Goal: Task Accomplishment & Management: Manage account settings

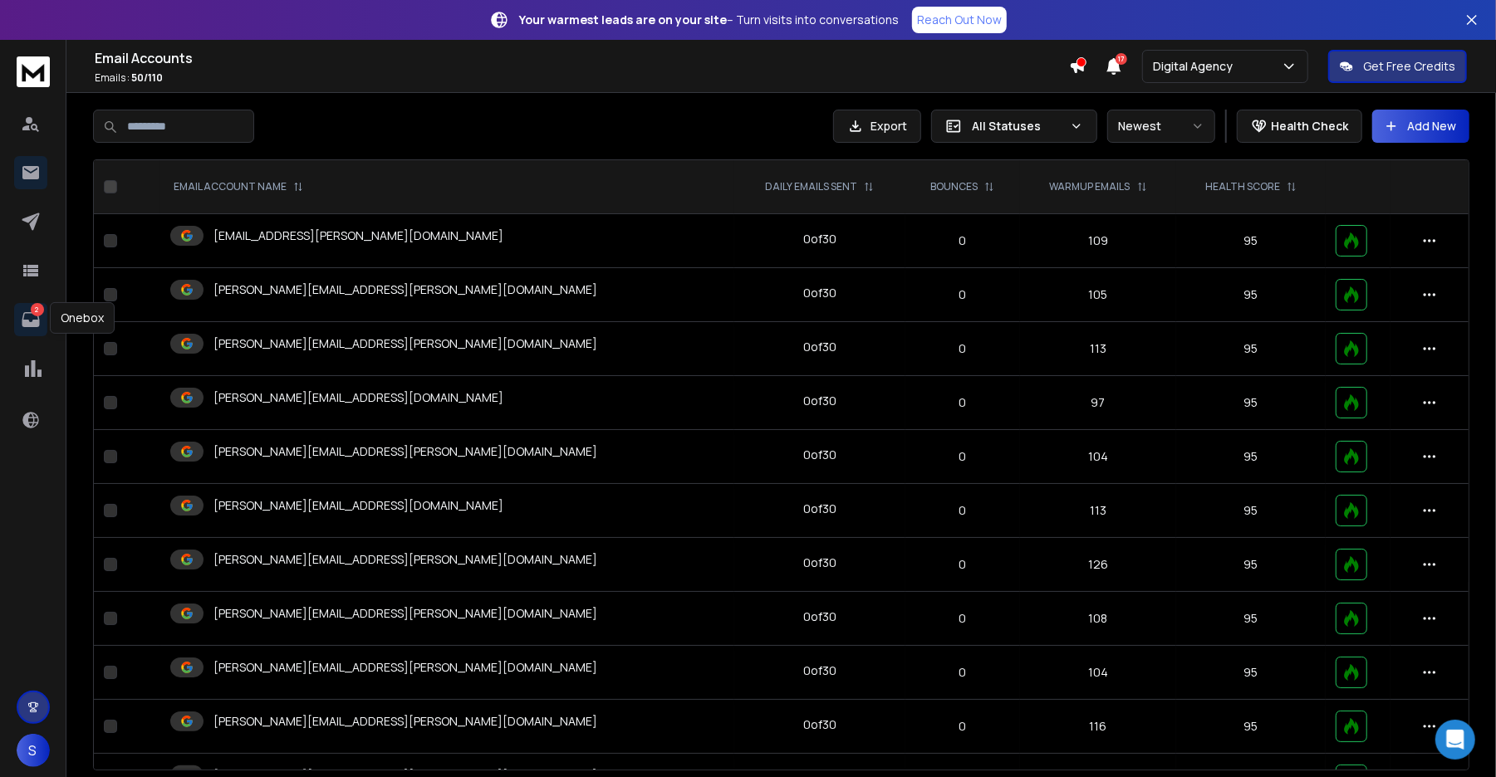
click at [33, 319] on icon at bounding box center [30, 319] width 17 height 15
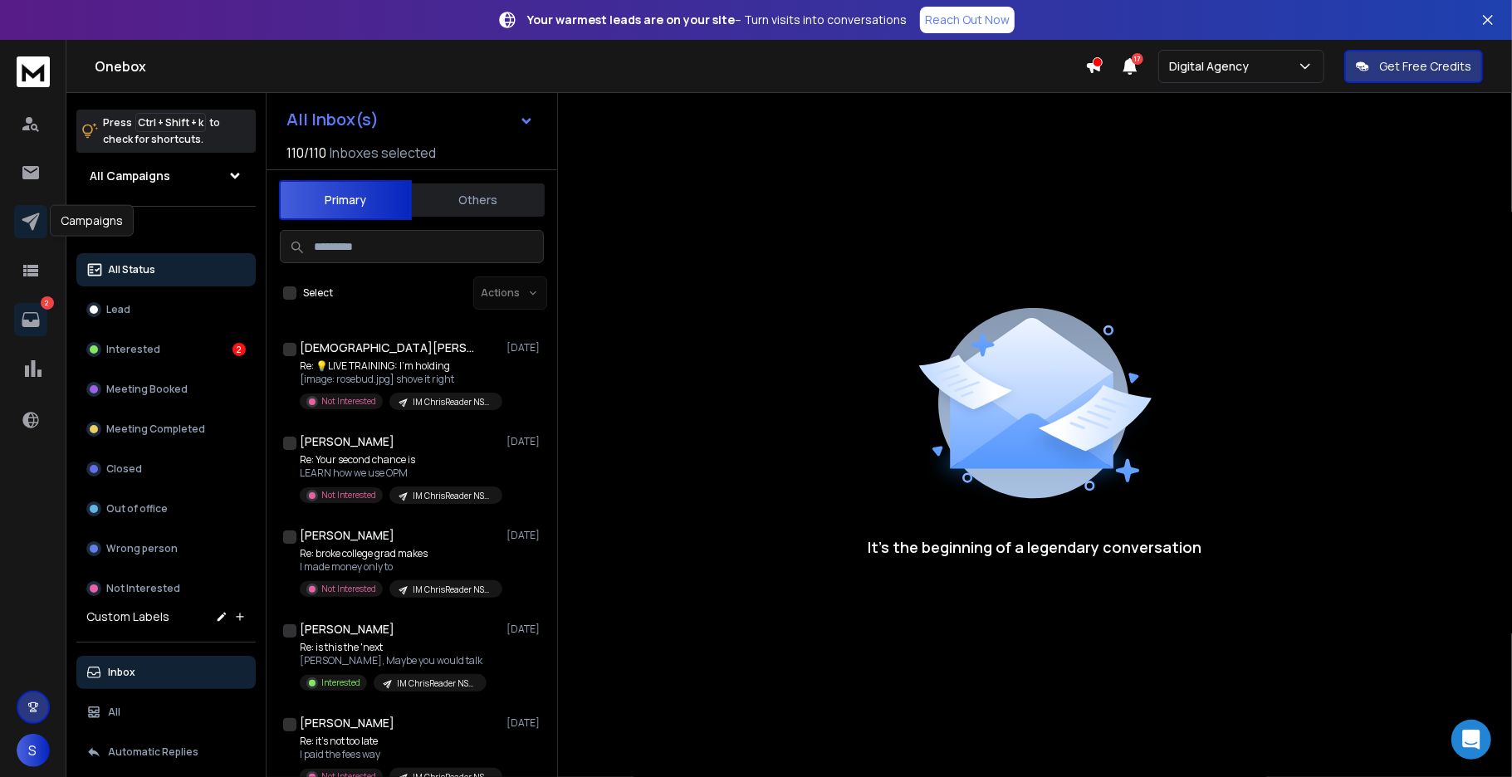
click at [34, 221] on icon at bounding box center [30, 221] width 17 height 17
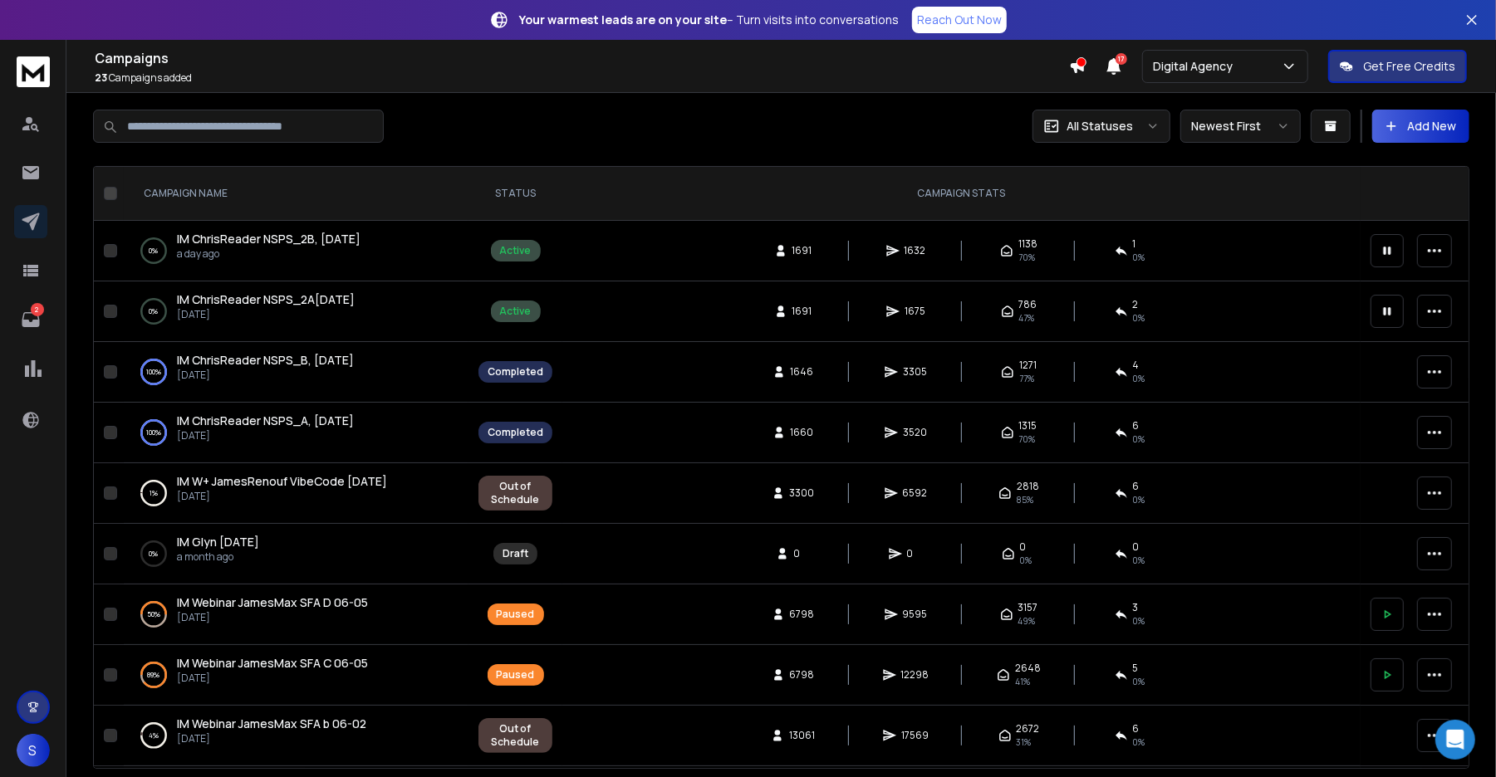
click at [279, 313] on p "2 days ago" at bounding box center [266, 314] width 178 height 13
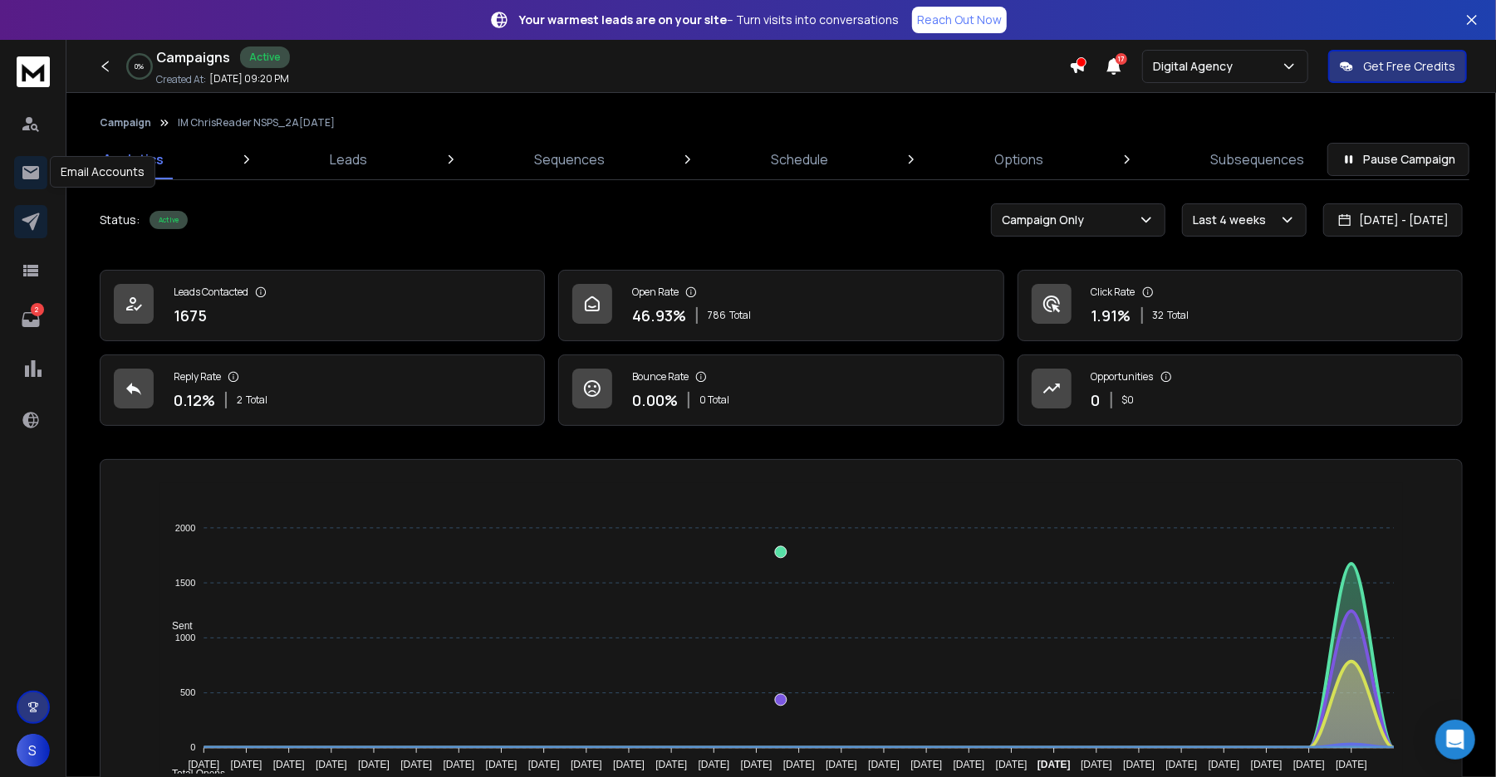
click at [37, 176] on icon at bounding box center [30, 172] width 17 height 13
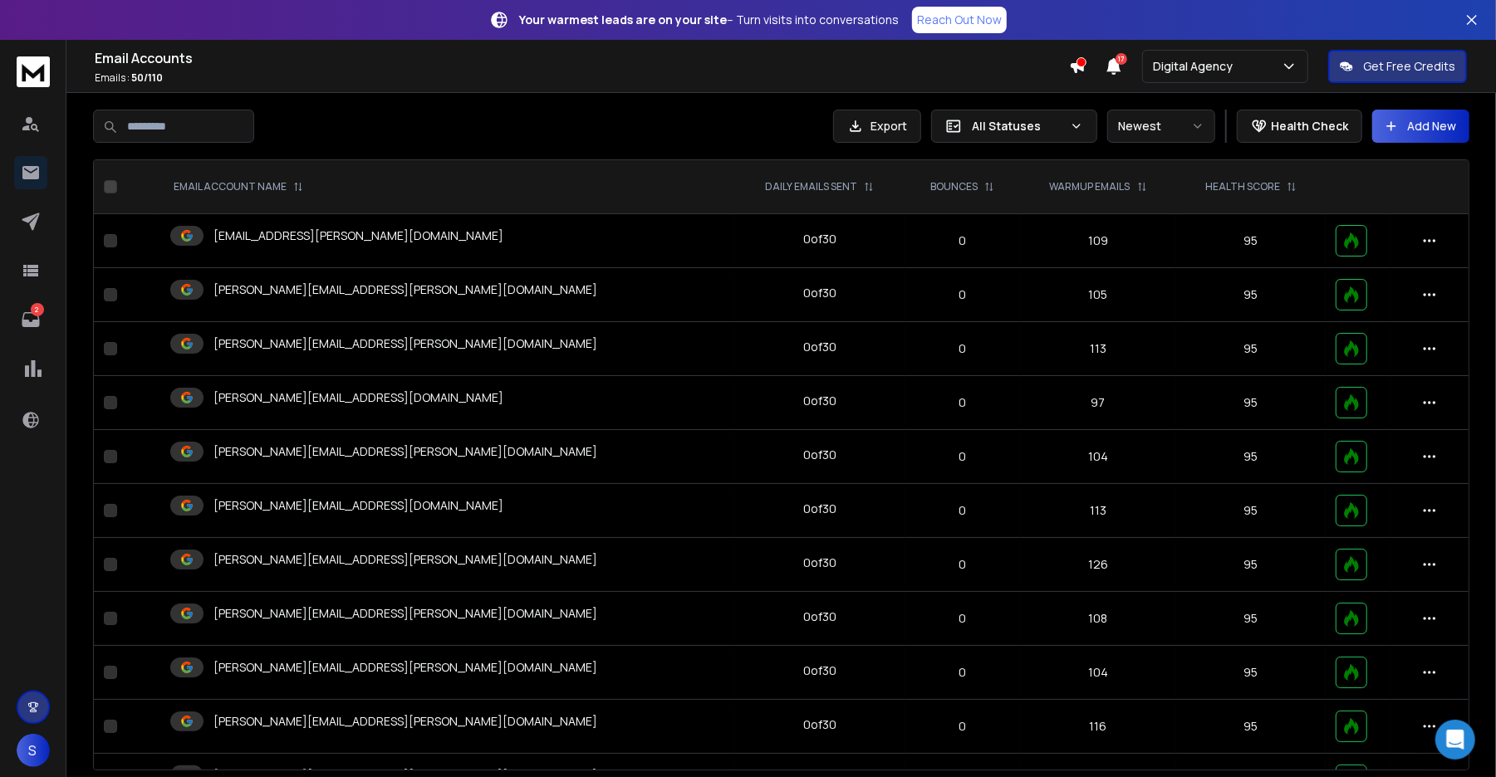
click at [190, 121] on input at bounding box center [173, 126] width 161 height 33
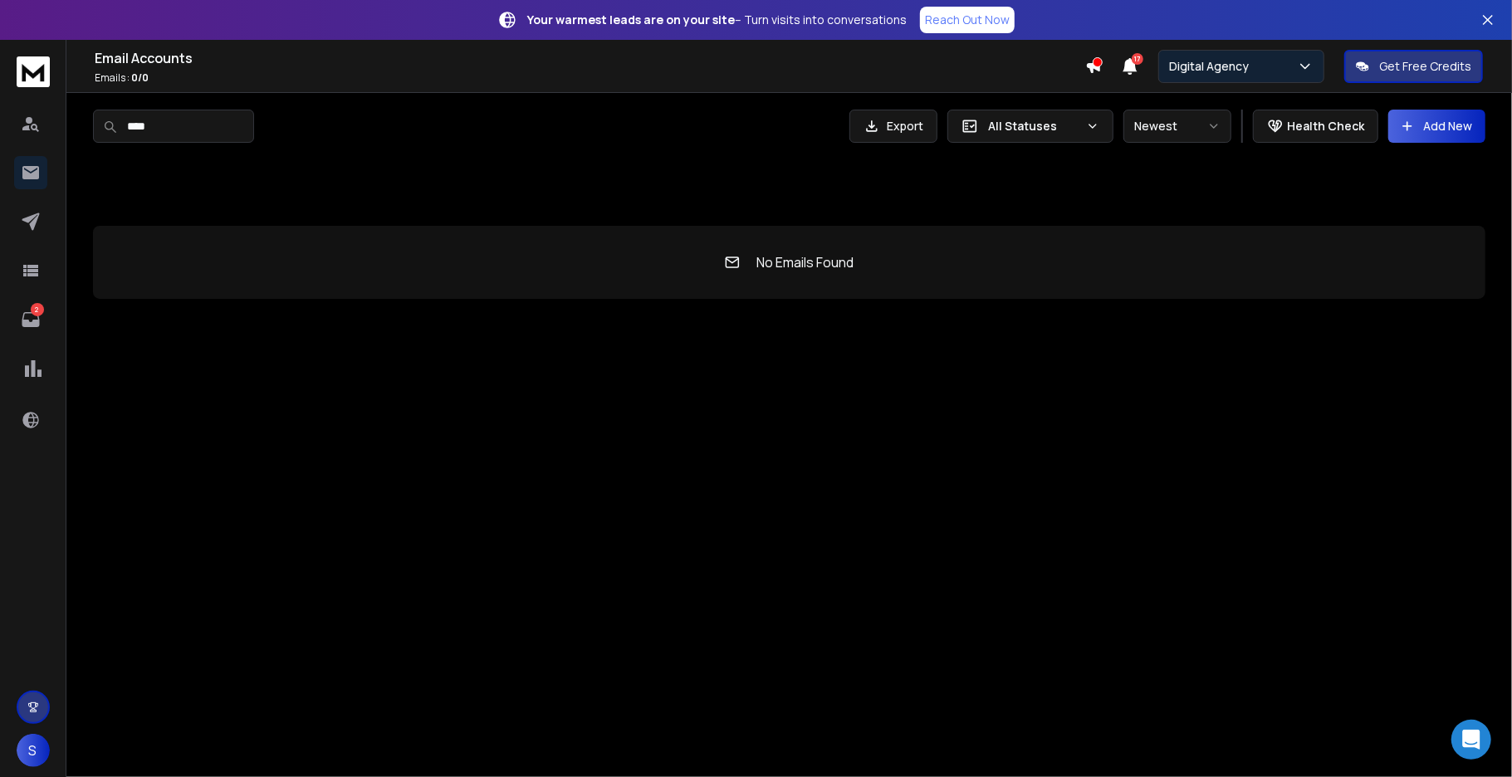
type input "****"
click at [1208, 67] on p "Digital Agency" at bounding box center [1212, 66] width 86 height 17
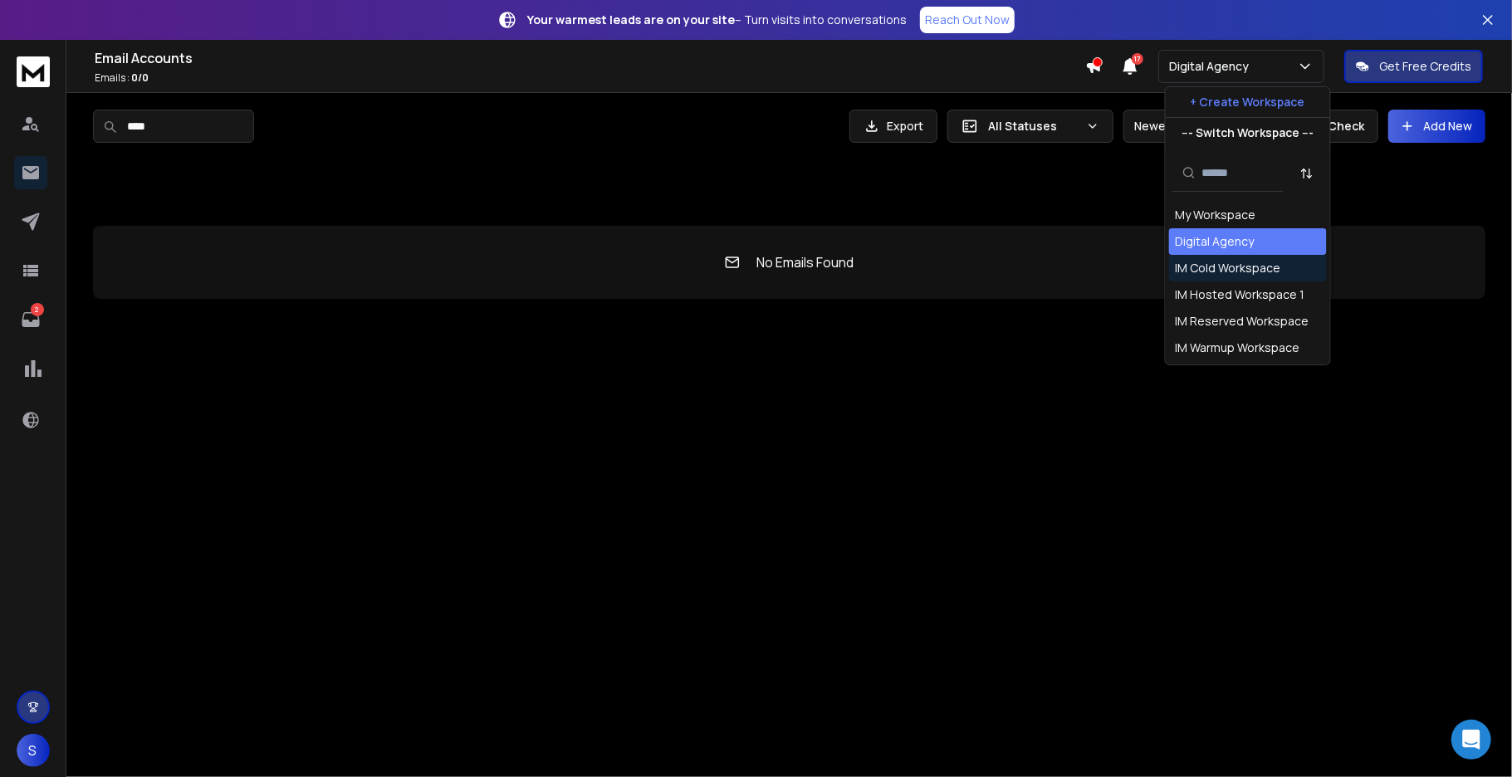
click at [1229, 269] on div "IM Cold Workspace" at bounding box center [1228, 268] width 105 height 17
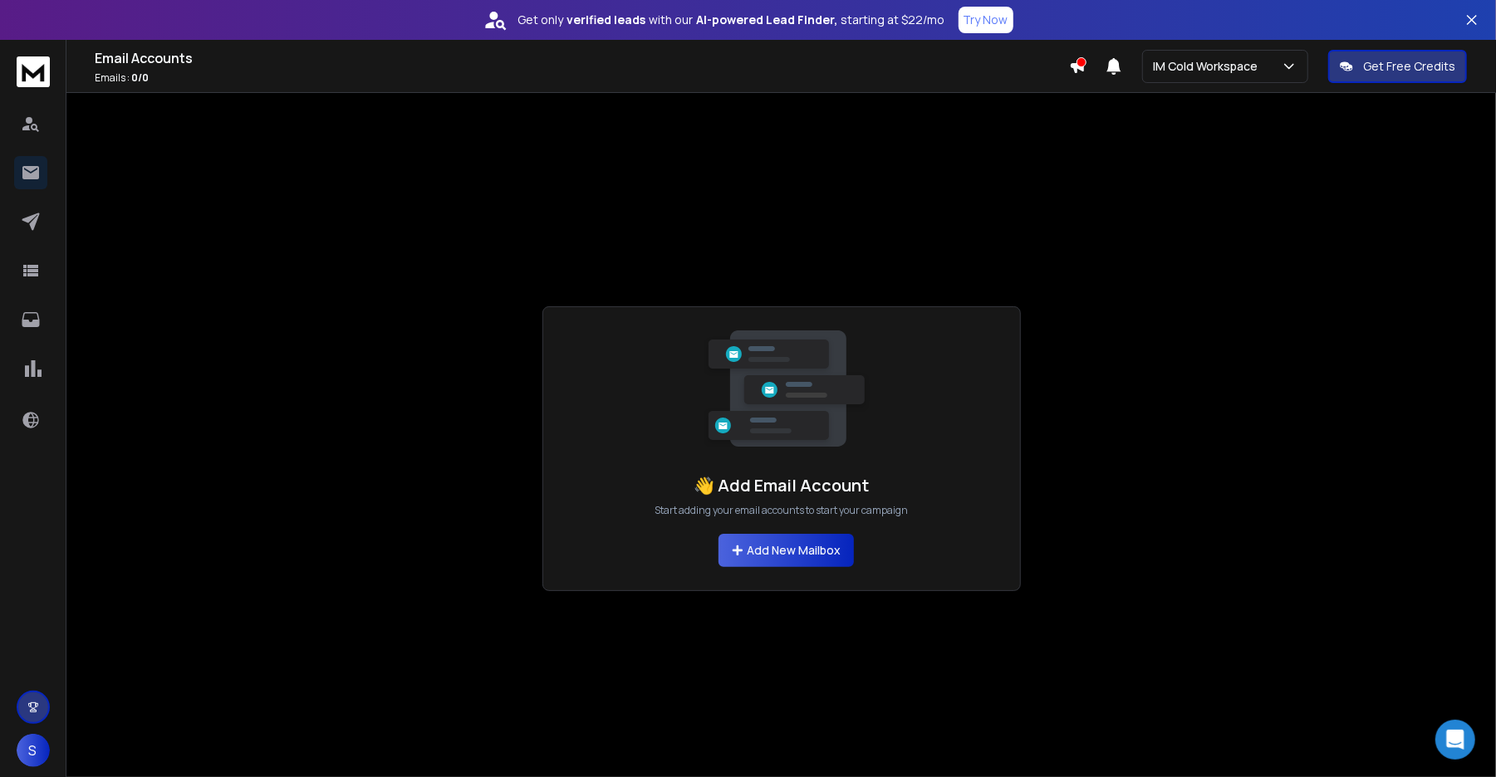
click at [1211, 66] on p "IM Cold Workspace" at bounding box center [1208, 66] width 111 height 17
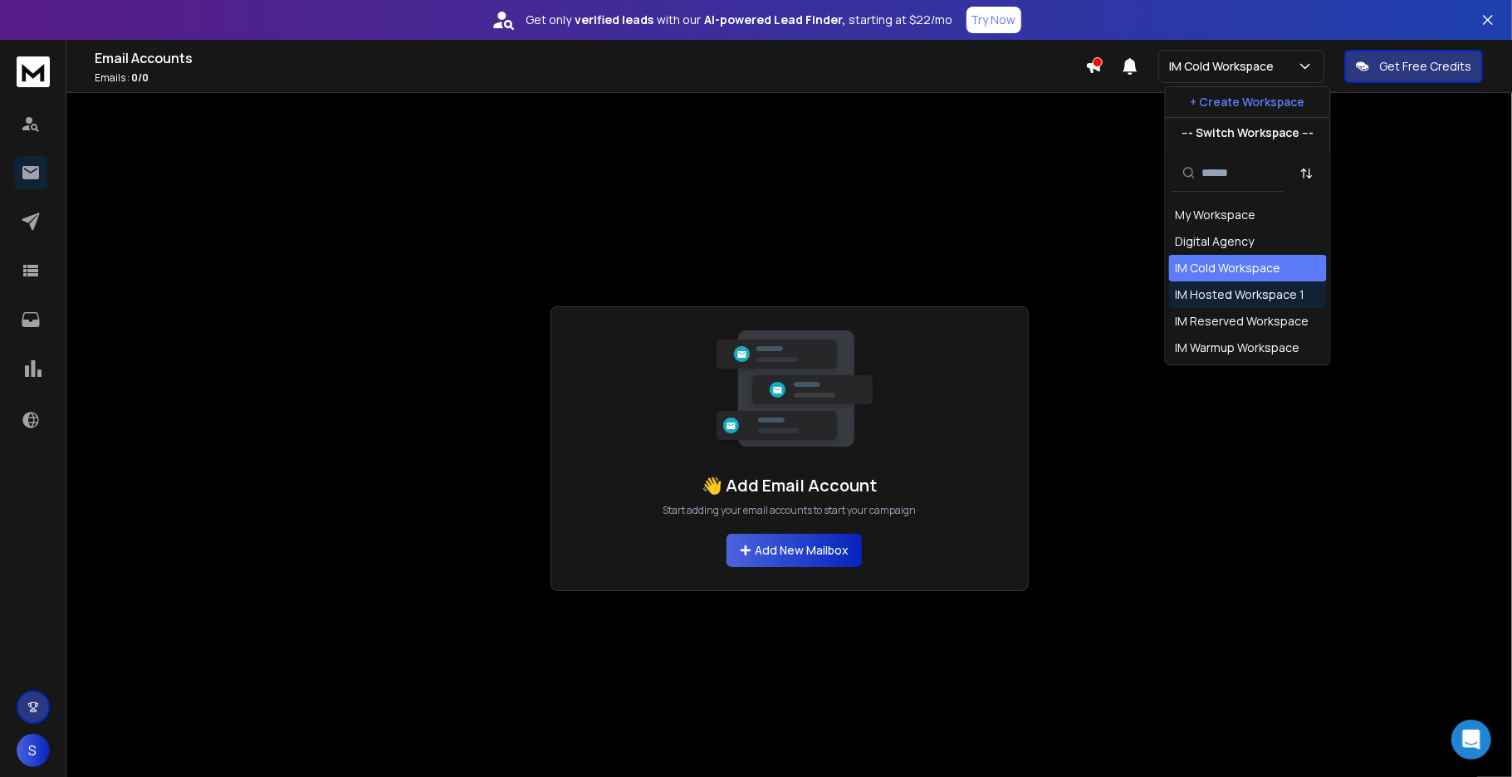
click at [1240, 293] on div "IM Hosted Workspace 1" at bounding box center [1241, 295] width 130 height 17
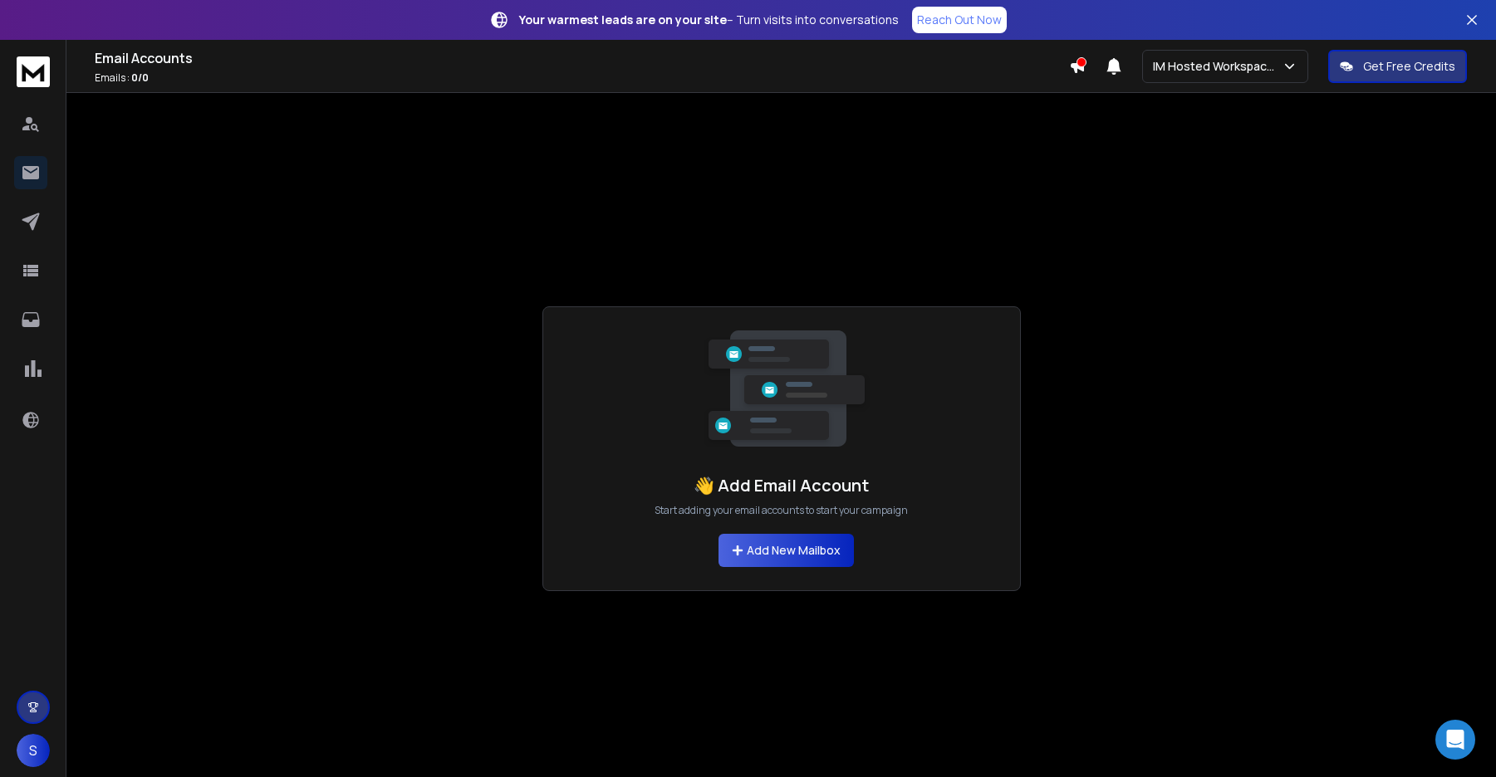
click at [1191, 73] on p "IM Hosted Workspace 1" at bounding box center [1217, 66] width 129 height 17
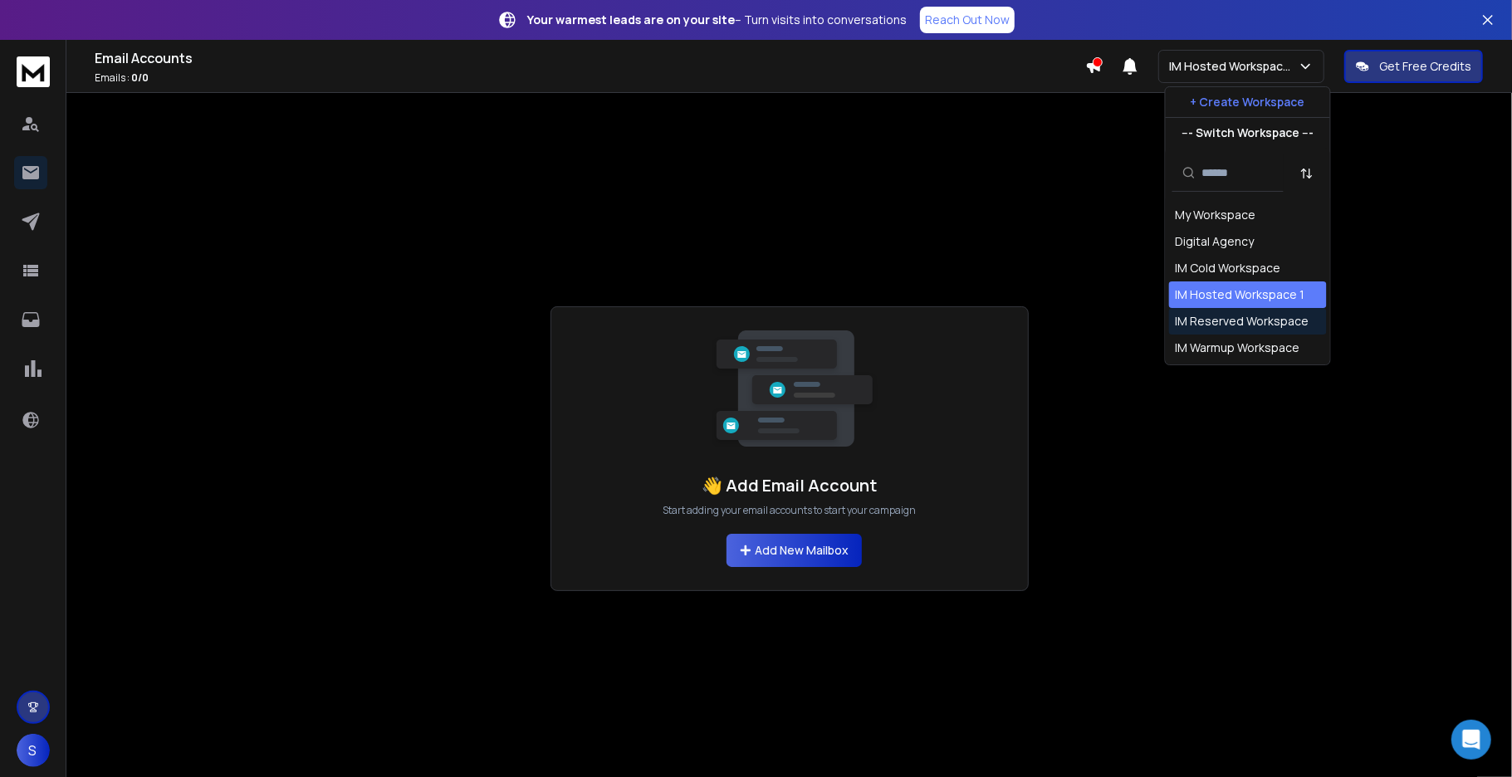
click at [1241, 323] on div "IM Reserved Workspace" at bounding box center [1243, 321] width 134 height 17
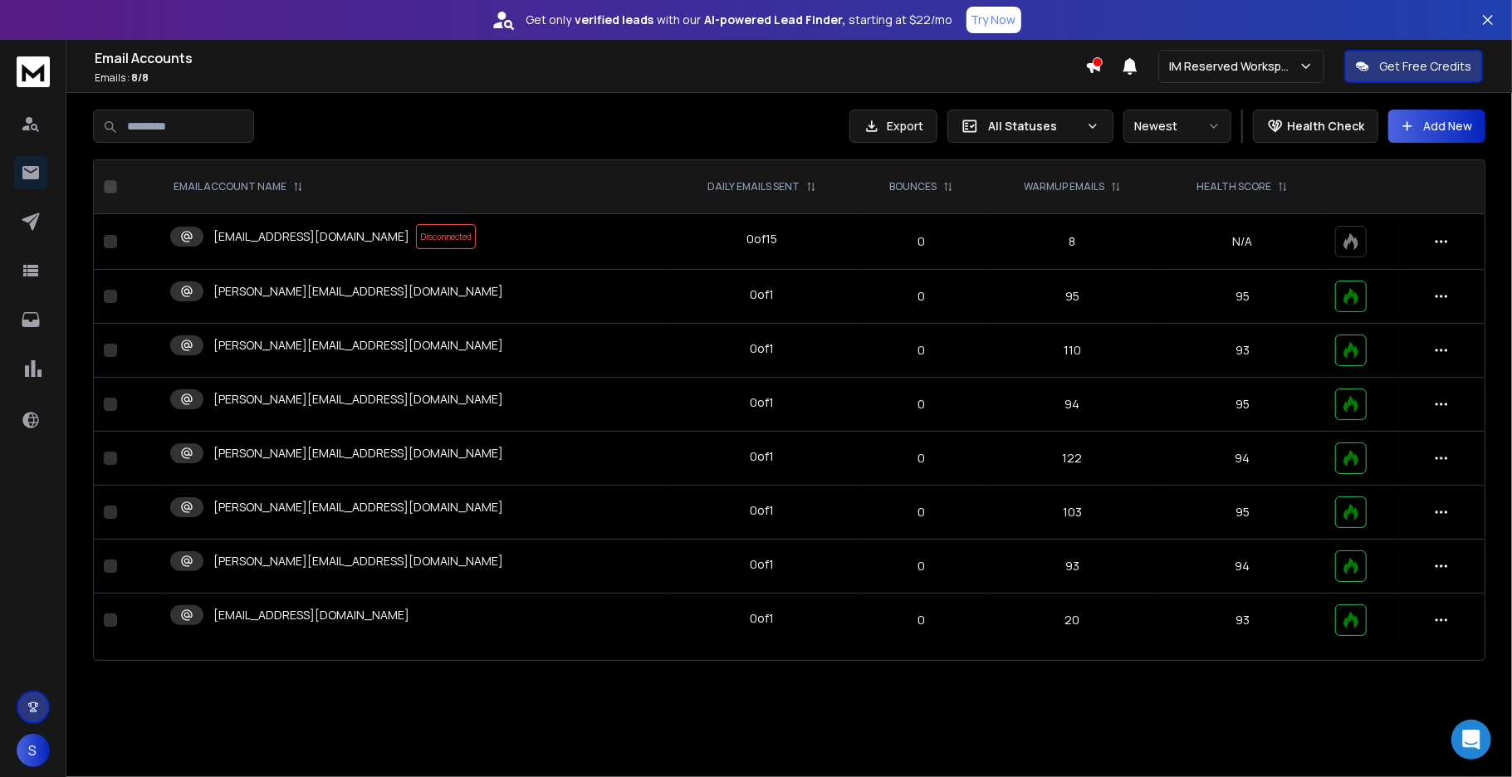
click at [357, 512] on div "sam@ClickSamA.com" at bounding box center [413, 507] width 487 height 20
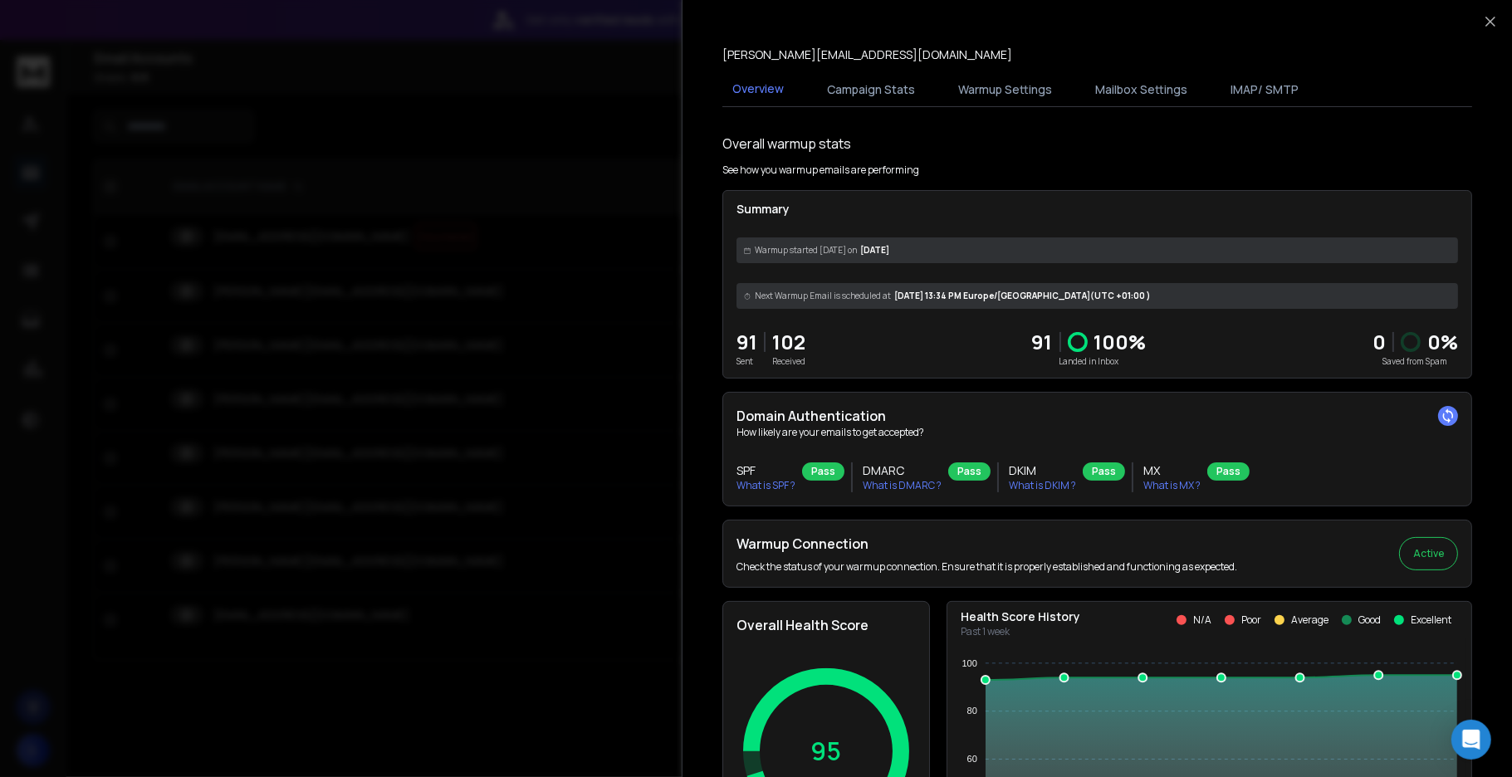
click at [875, 84] on button "Campaign Stats" at bounding box center [871, 89] width 108 height 37
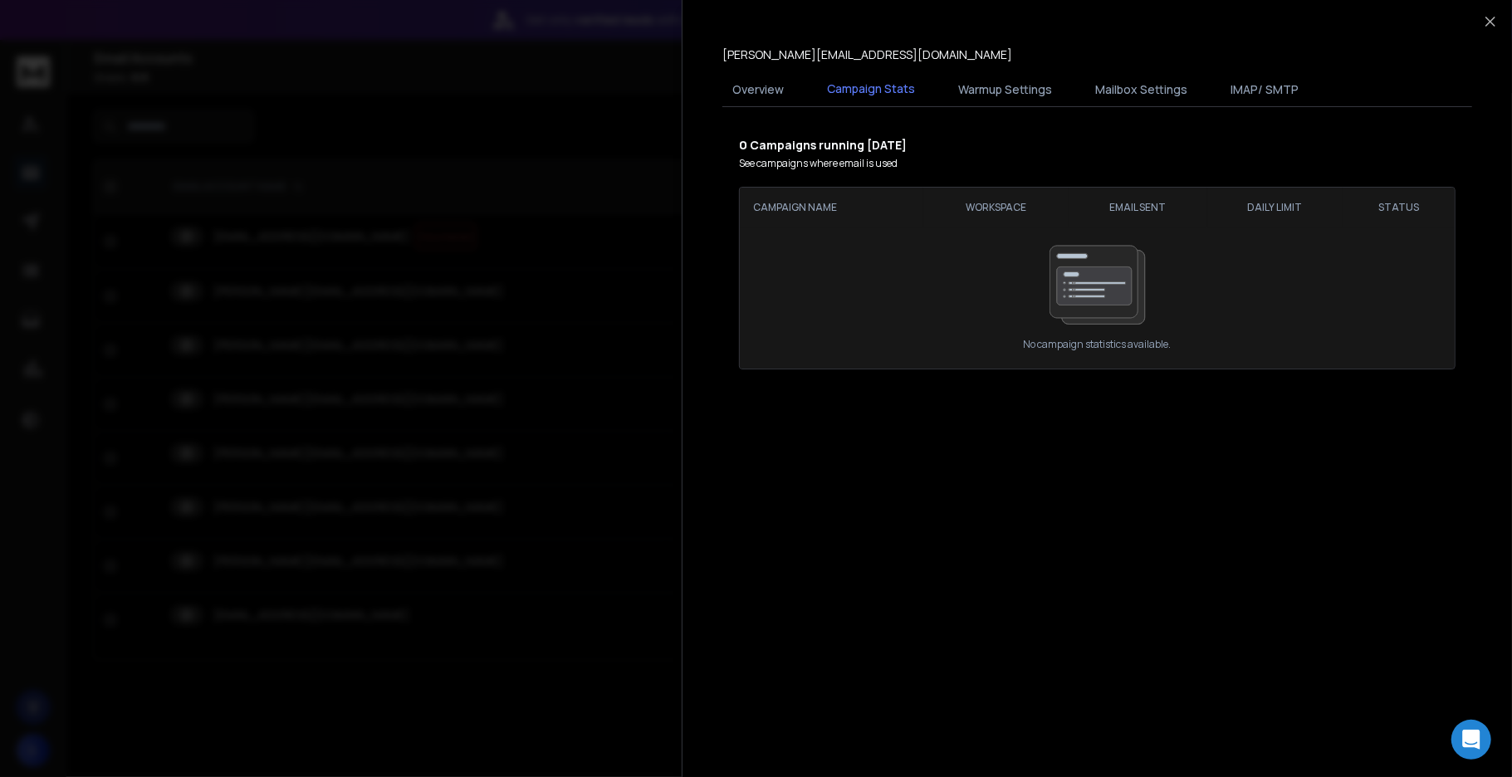
click at [1007, 84] on button "Warmup Settings" at bounding box center [1005, 89] width 114 height 37
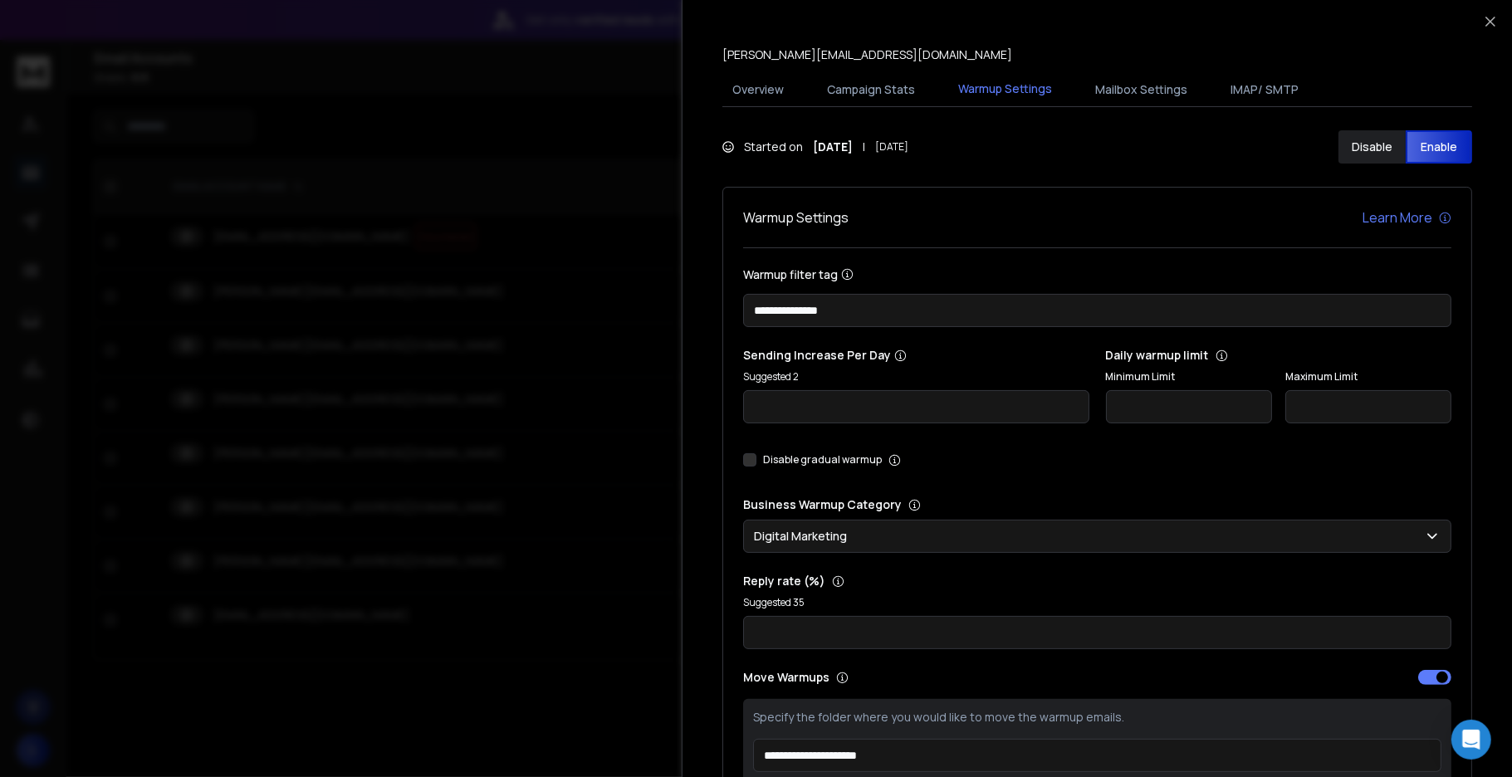
click at [1108, 78] on button "Mailbox Settings" at bounding box center [1141, 89] width 112 height 37
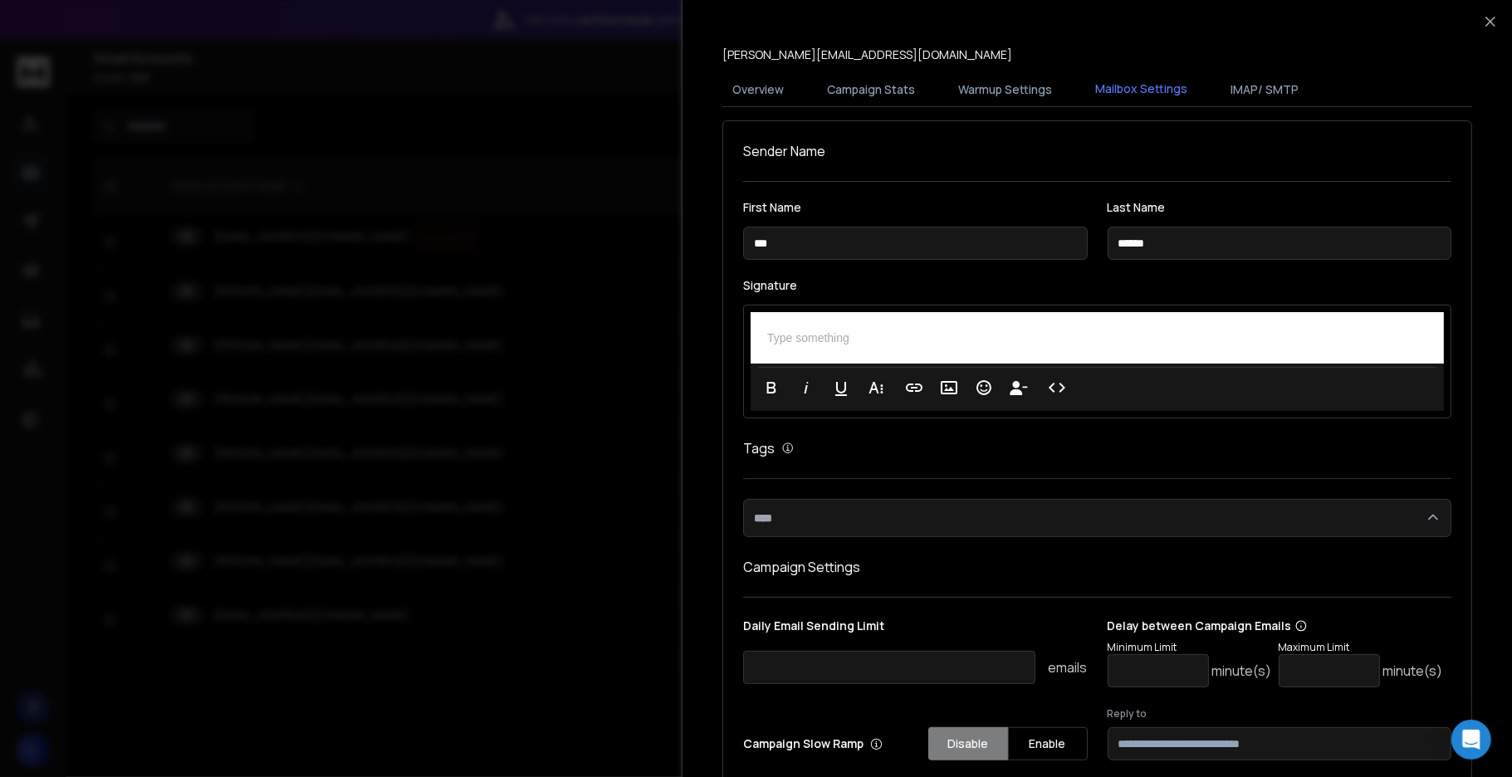
click at [1254, 80] on button "IMAP/ SMTP" at bounding box center [1265, 89] width 88 height 37
